Goal: Task Accomplishment & Management: Manage account settings

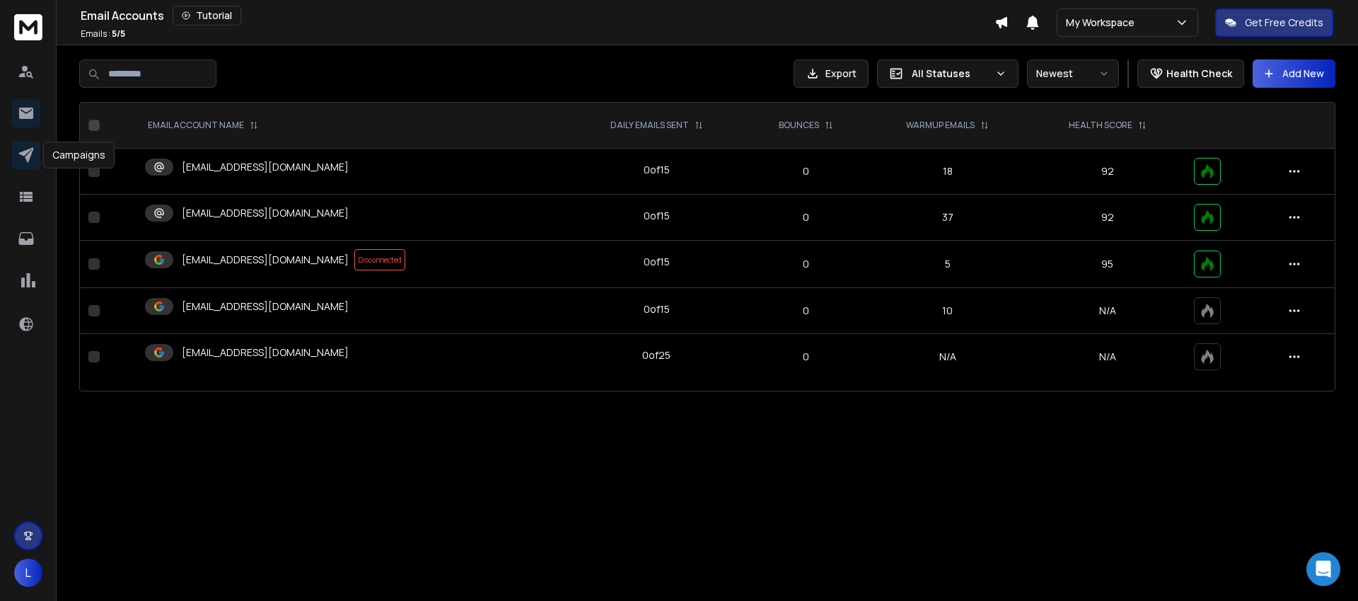
click at [25, 163] on link at bounding box center [26, 155] width 28 height 28
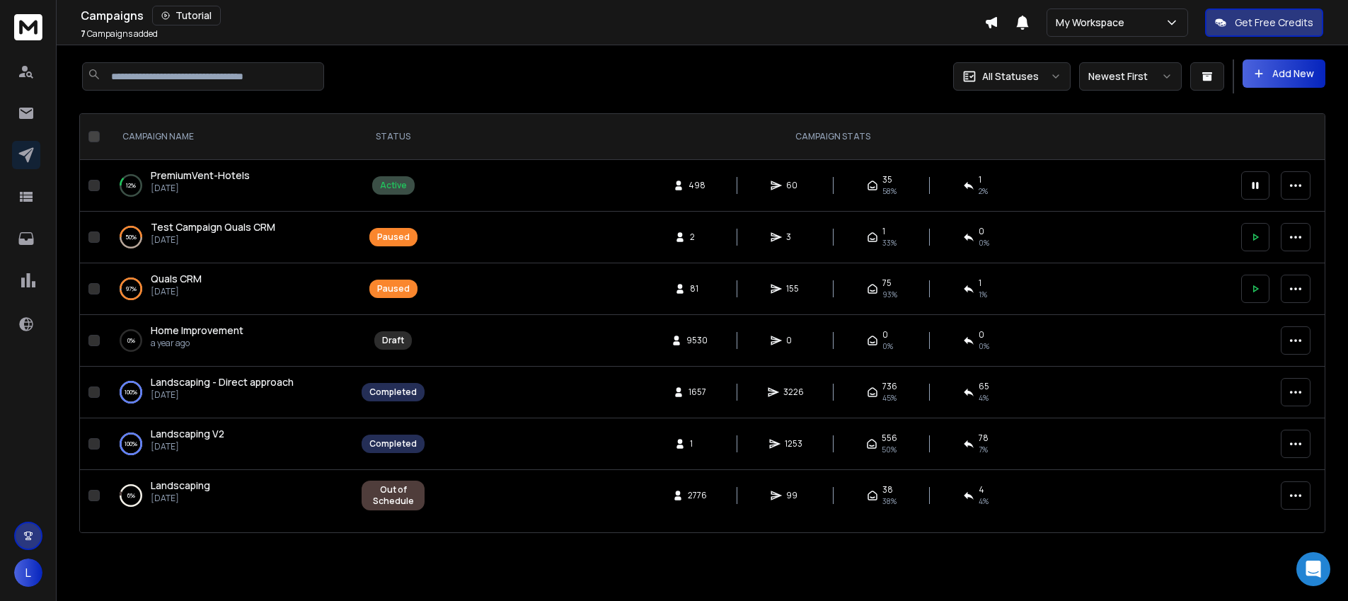
click at [1307, 183] on button "button" at bounding box center [1296, 185] width 30 height 28
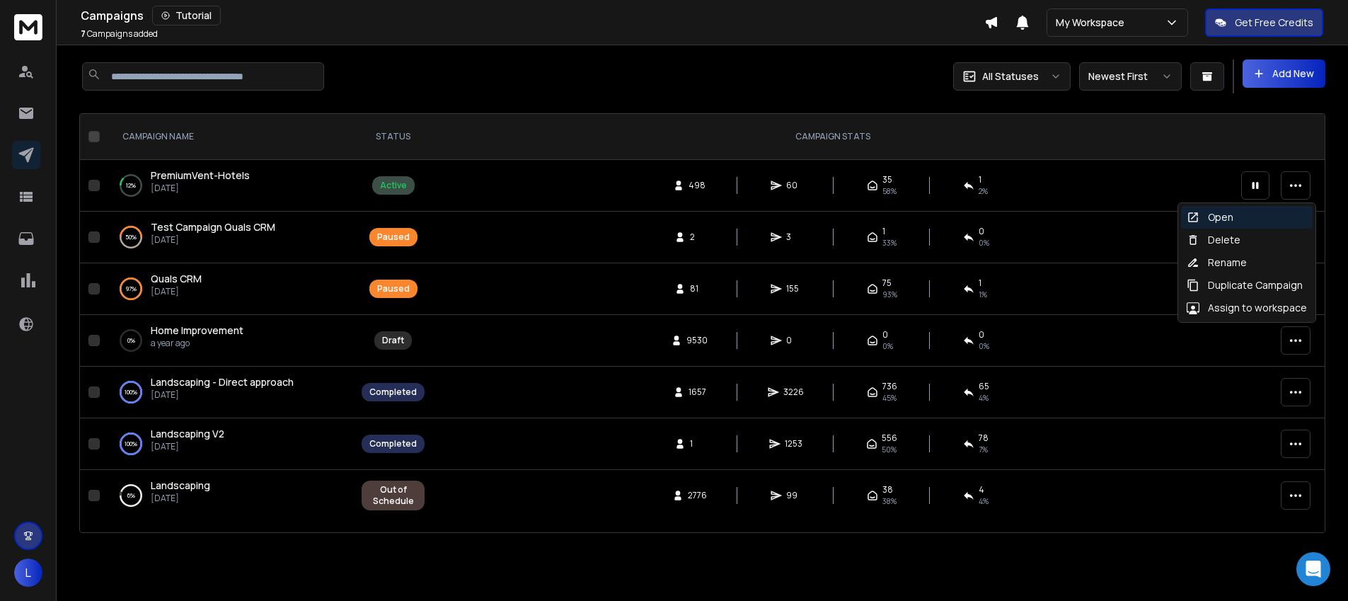
click at [1115, 181] on div "498 60 35 58 % 1 2 %" at bounding box center [833, 185] width 783 height 23
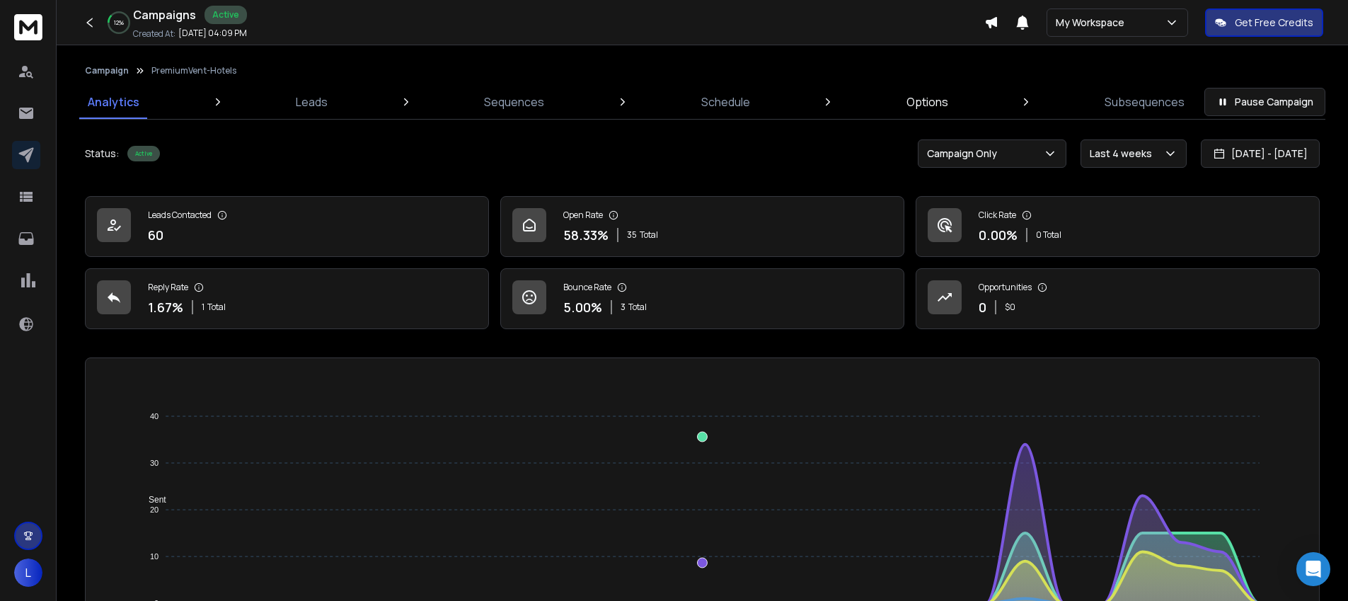
click at [919, 104] on p "Options" at bounding box center [927, 101] width 42 height 17
